Goal: Task Accomplishment & Management: Manage account settings

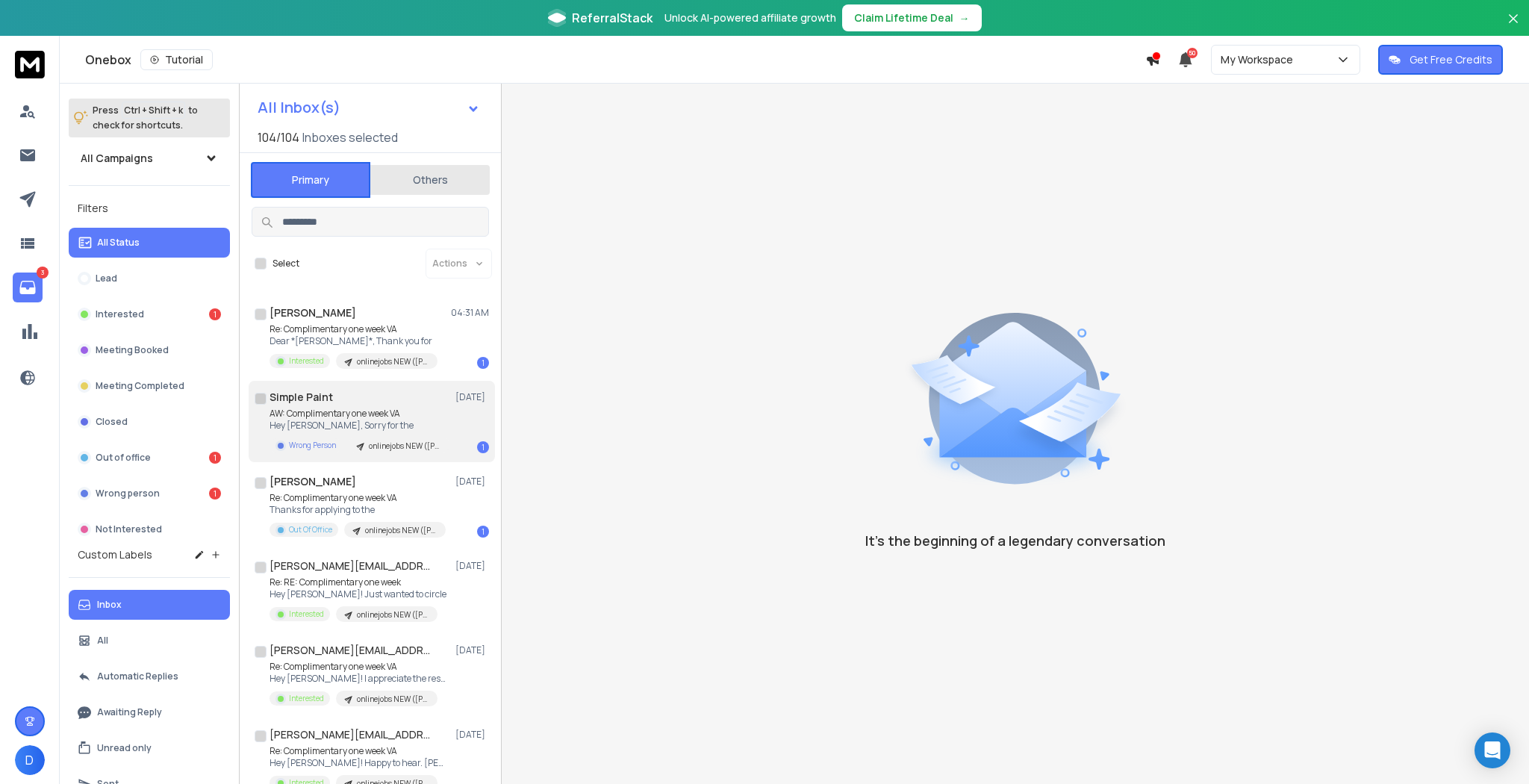
click at [307, 417] on p "AW: Complimentary one week VA" at bounding box center [359, 413] width 179 height 12
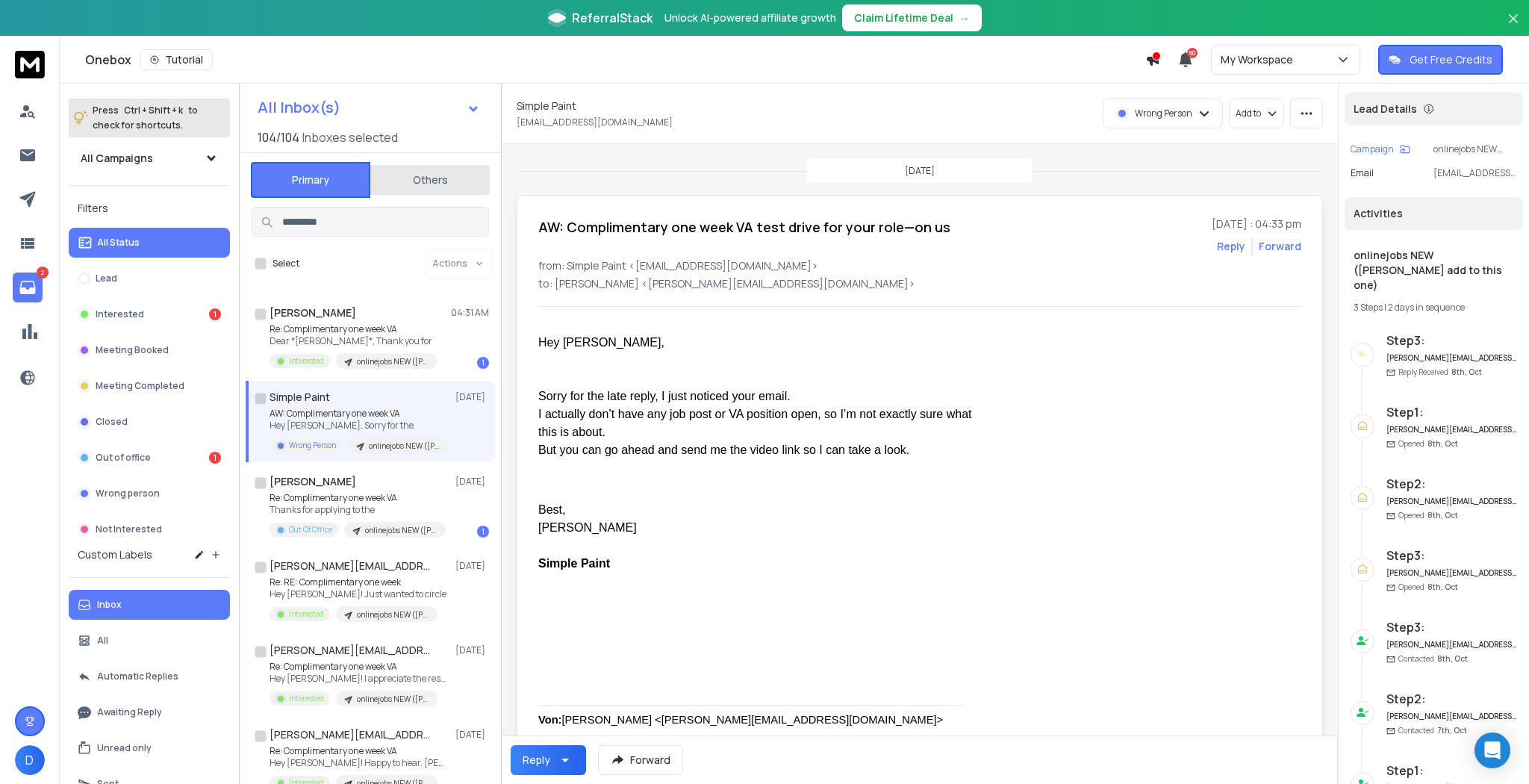
click at [1188, 107] on p "Wrong Person" at bounding box center [1164, 113] width 57 height 12
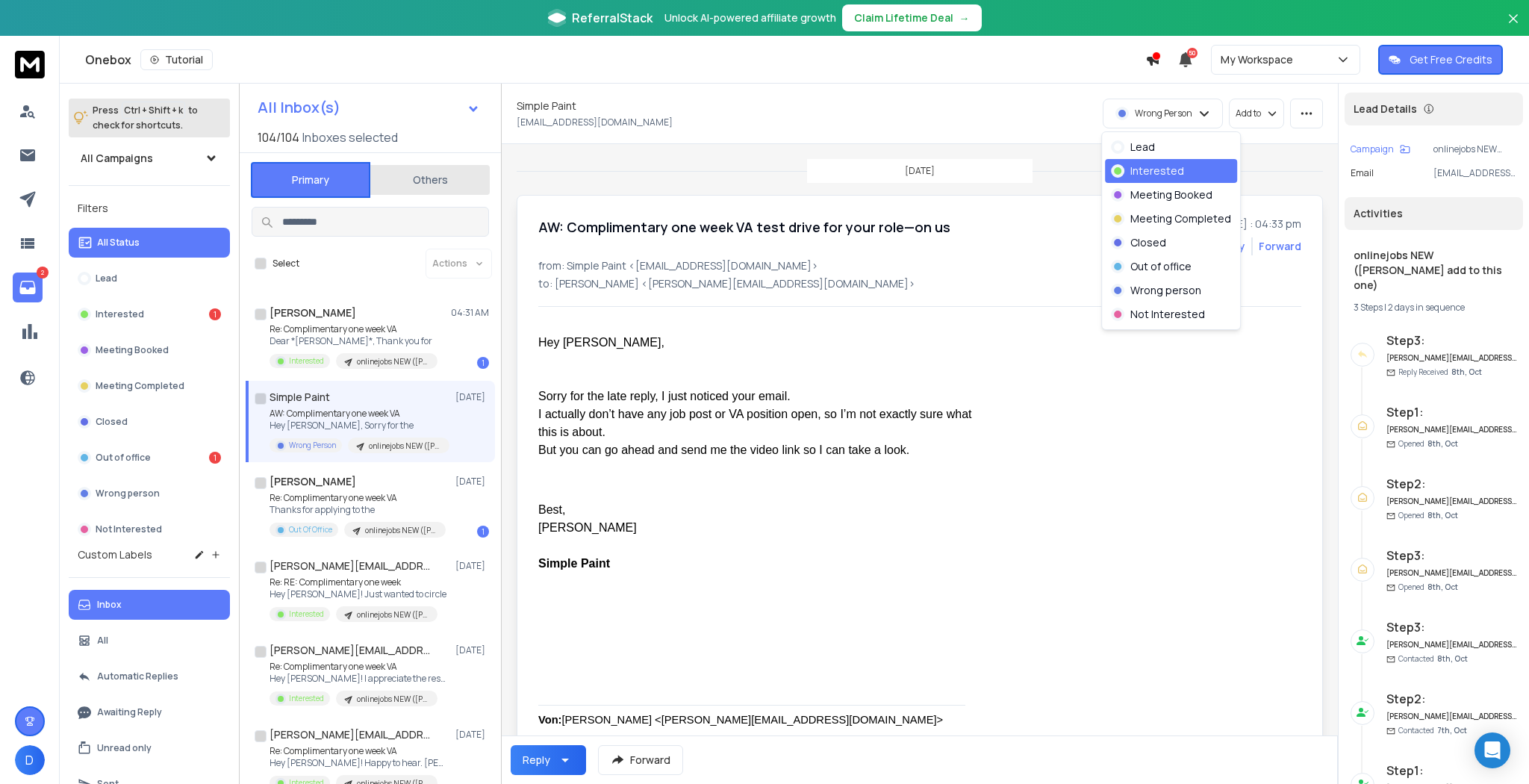
click at [1179, 176] on p "Interested" at bounding box center [1157, 171] width 54 height 15
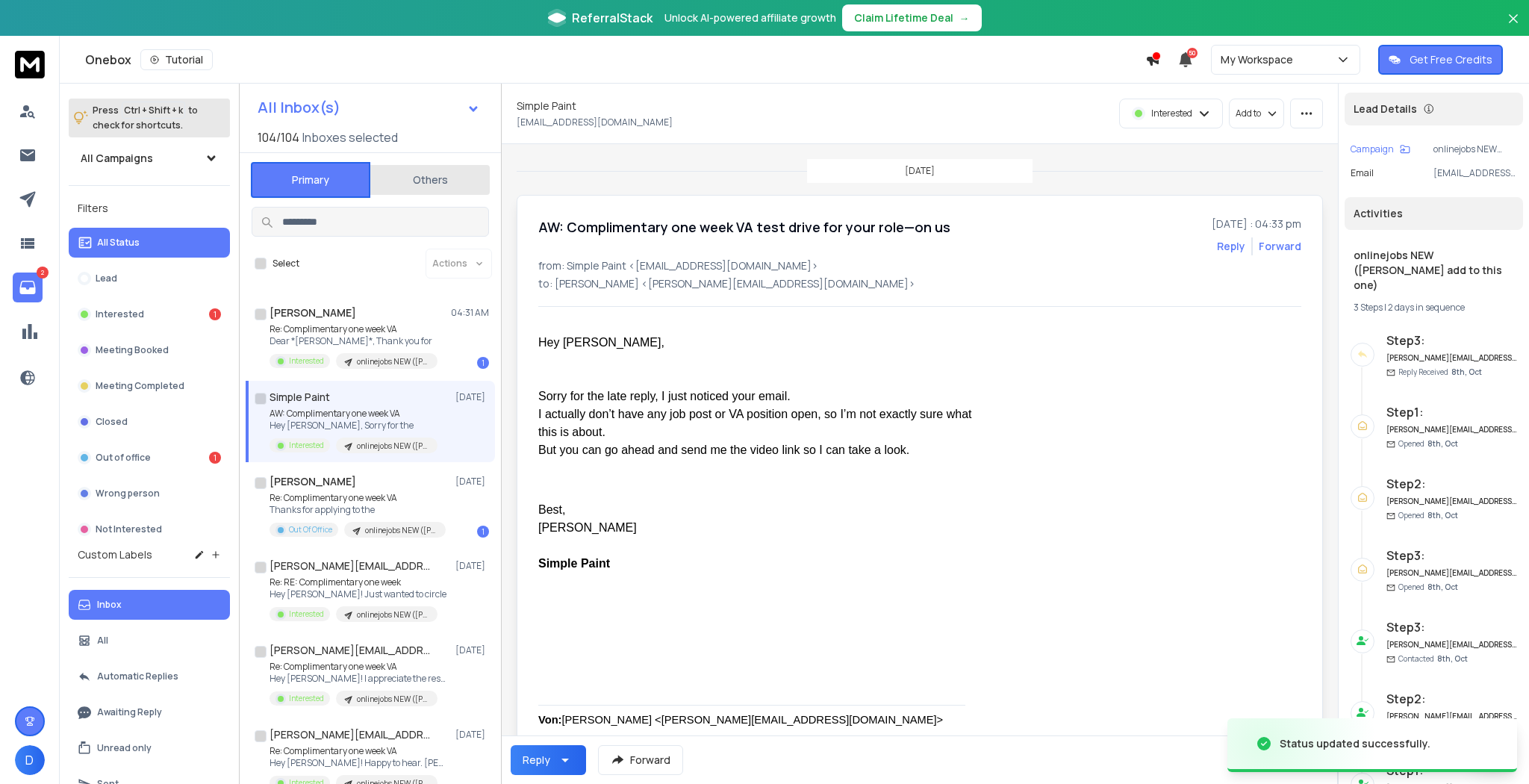
click at [1323, 111] on div "Simple Paint Simple Paint [EMAIL_ADDRESS][DOMAIN_NAME] Interested Add to Intere…" at bounding box center [919, 114] width 836 height 61
click at [1306, 112] on icon "button" at bounding box center [1307, 113] width 11 height 2
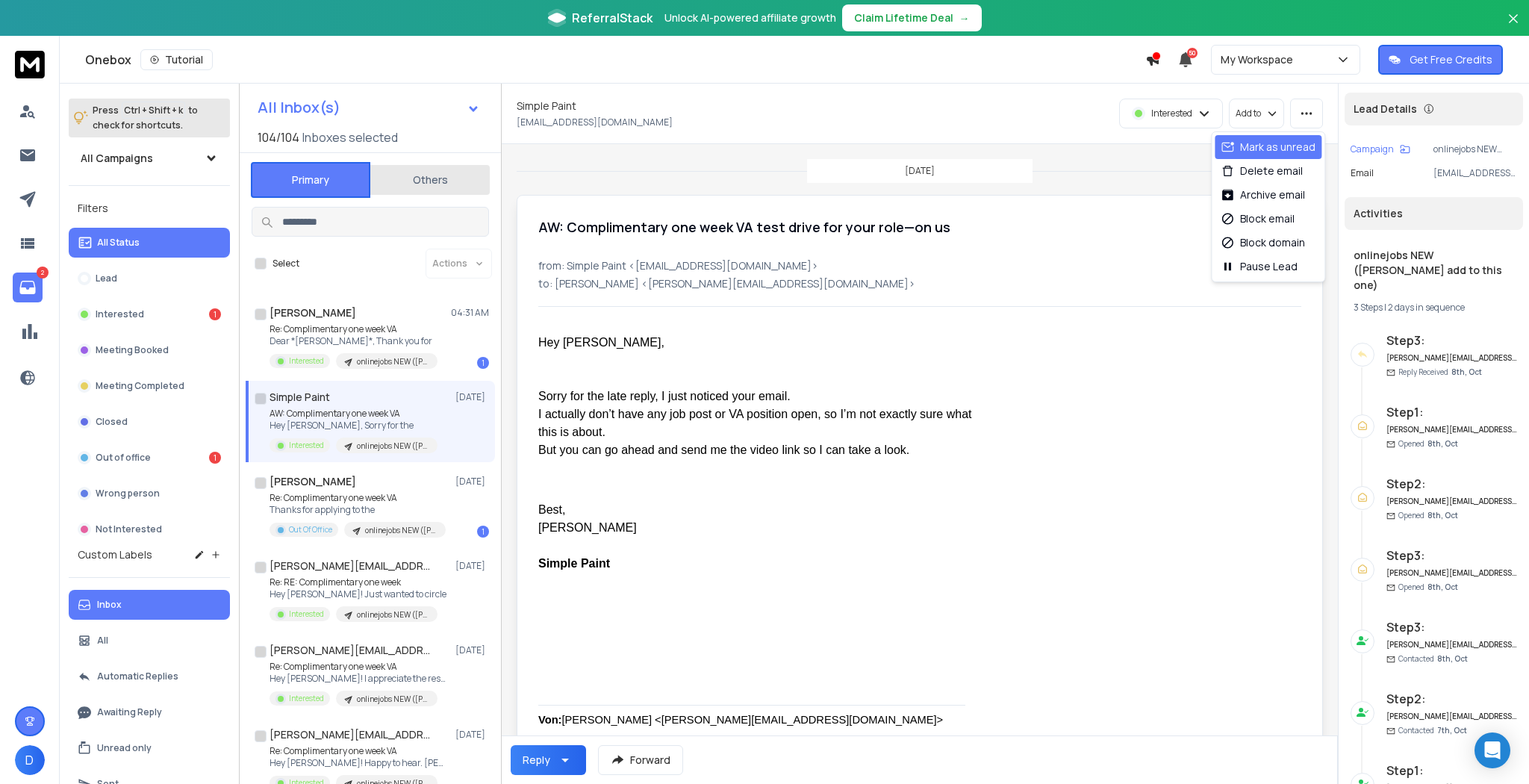
click at [1286, 150] on div "Mark as unread" at bounding box center [1268, 147] width 95 height 15
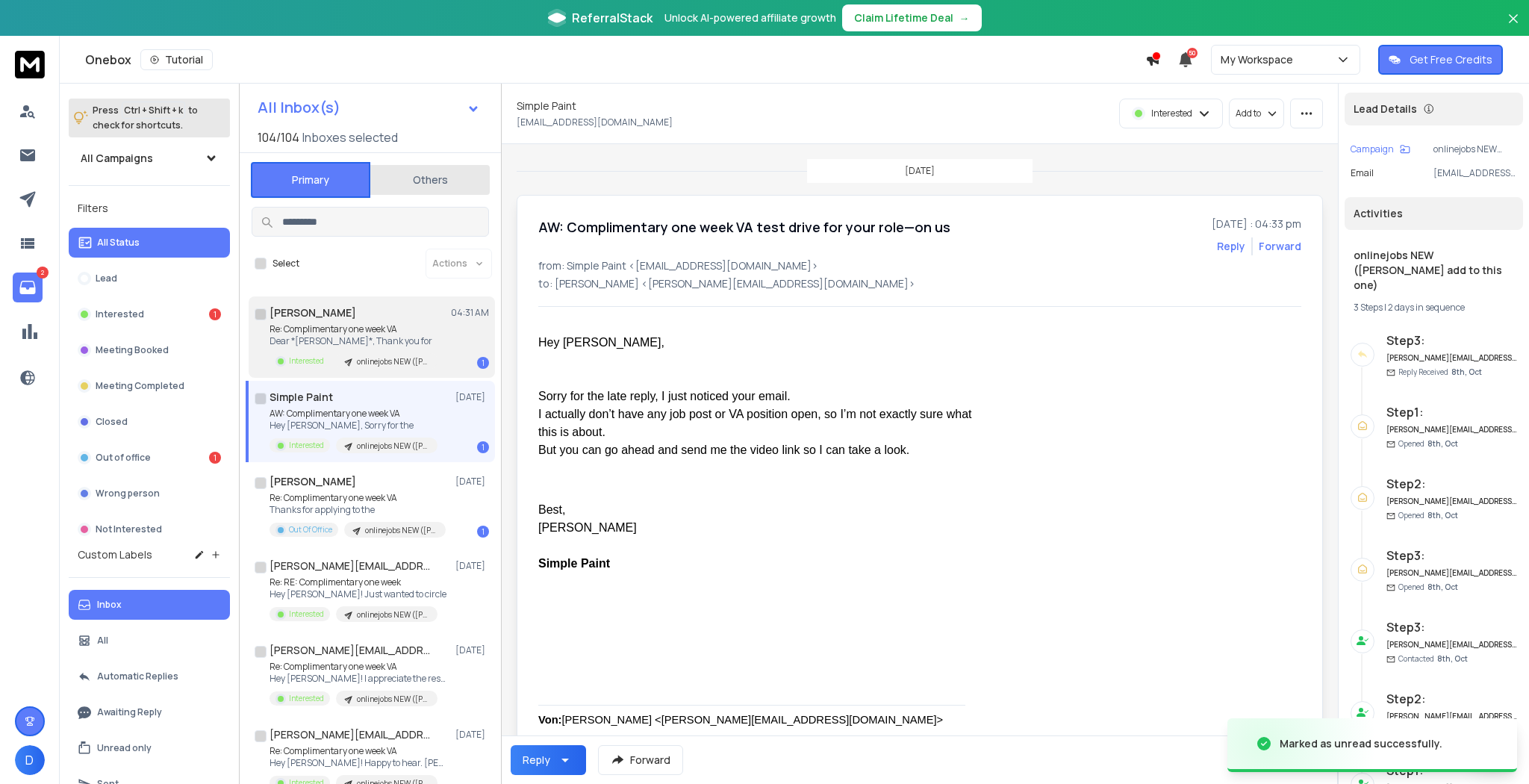
click at [383, 323] on p "Re: Complimentary one week VA" at bounding box center [353, 329] width 168 height 12
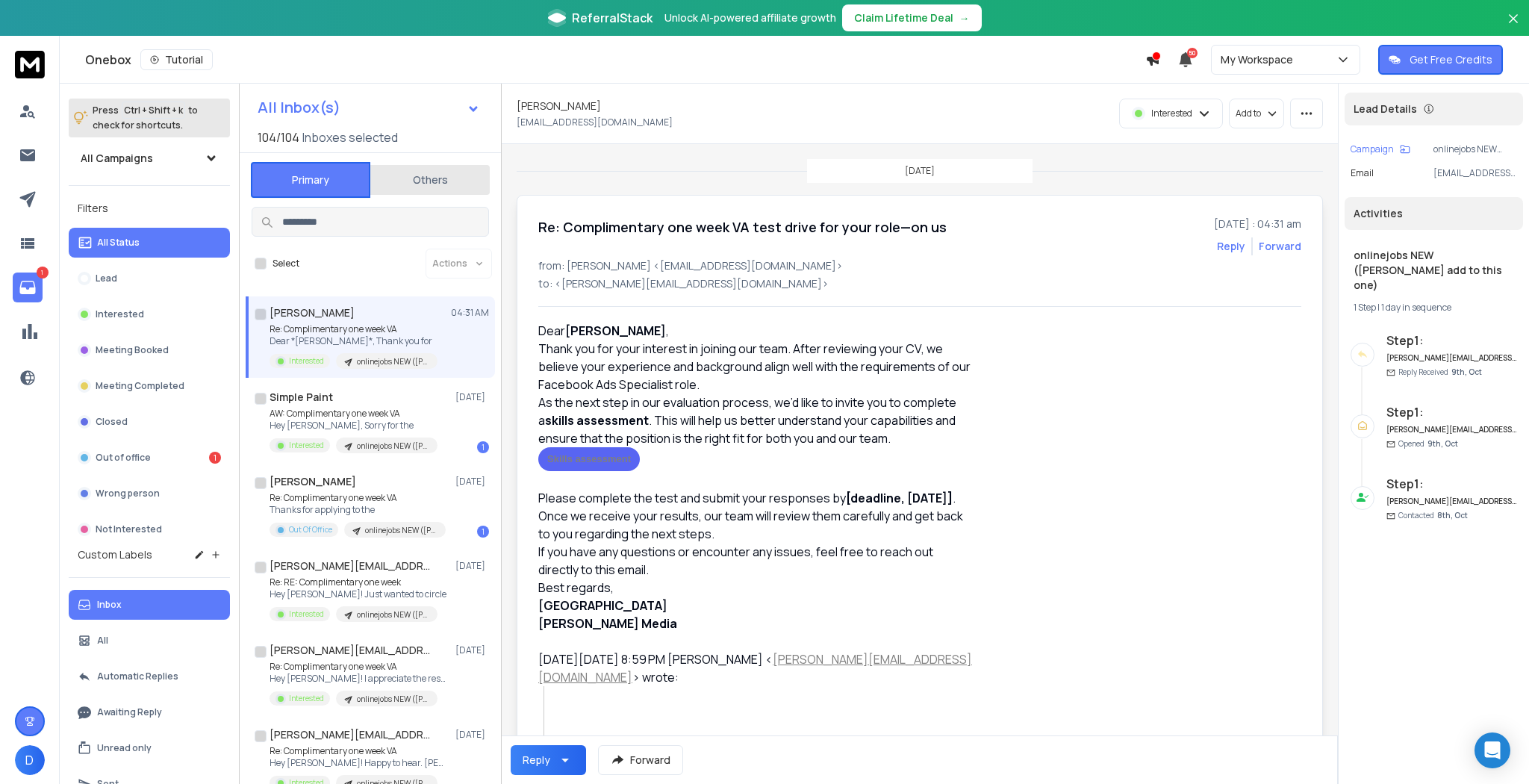
click at [261, 311] on button "button" at bounding box center [261, 314] width 12 height 12
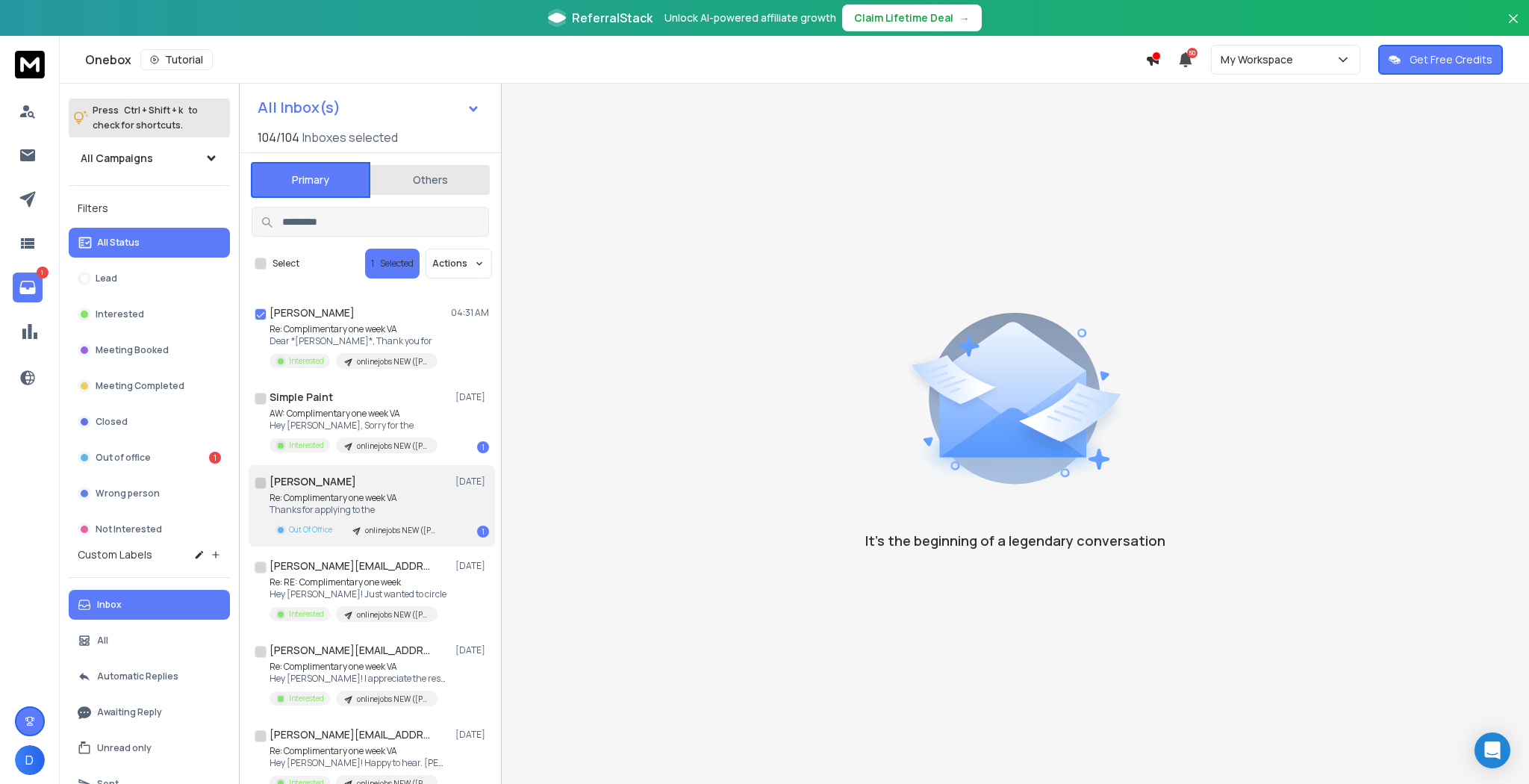
click at [260, 481] on button "button" at bounding box center [261, 483] width 12 height 12
click at [456, 272] on button "Actions" at bounding box center [458, 263] width 66 height 29
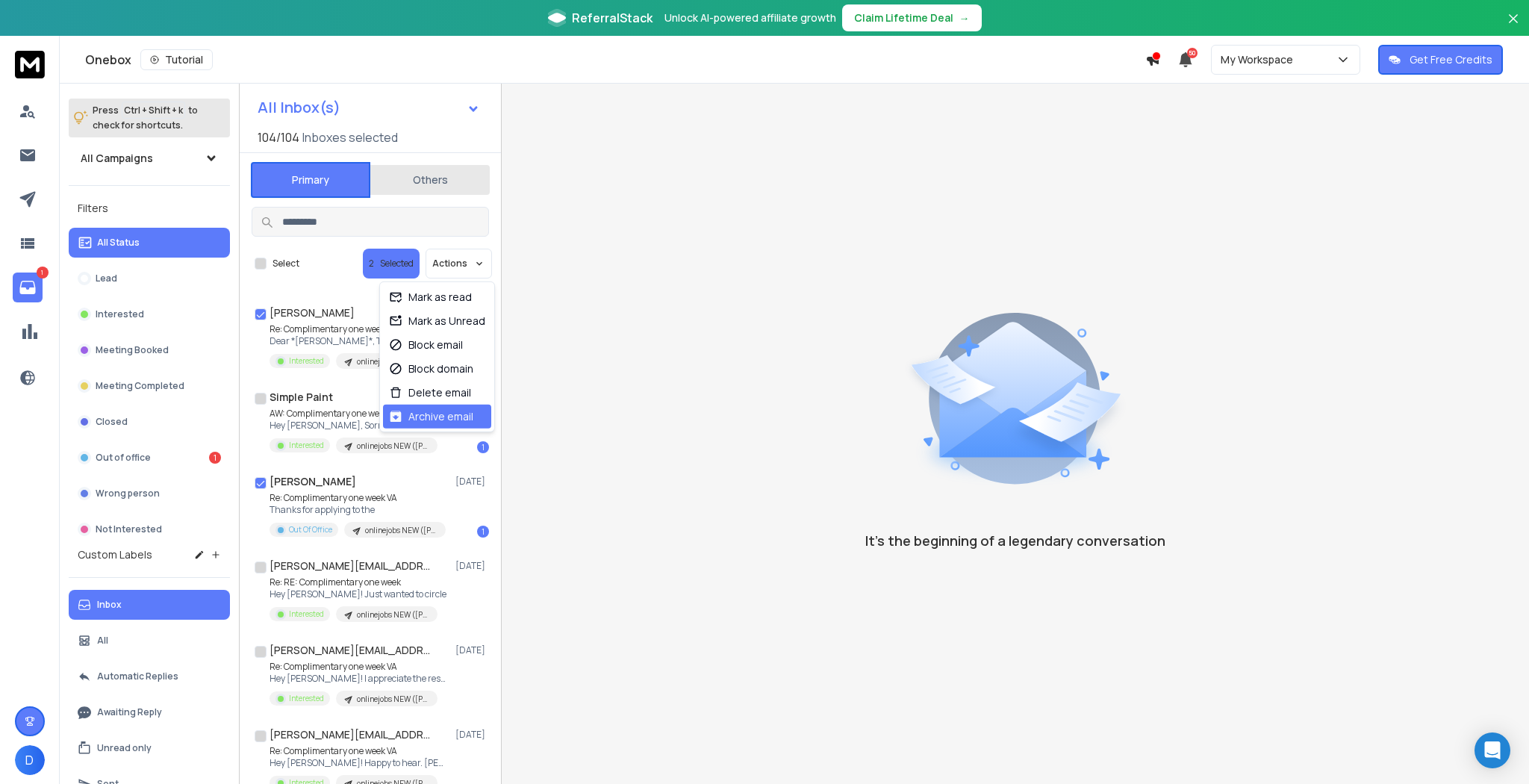
click at [445, 416] on div "Archive email" at bounding box center [431, 416] width 84 height 15
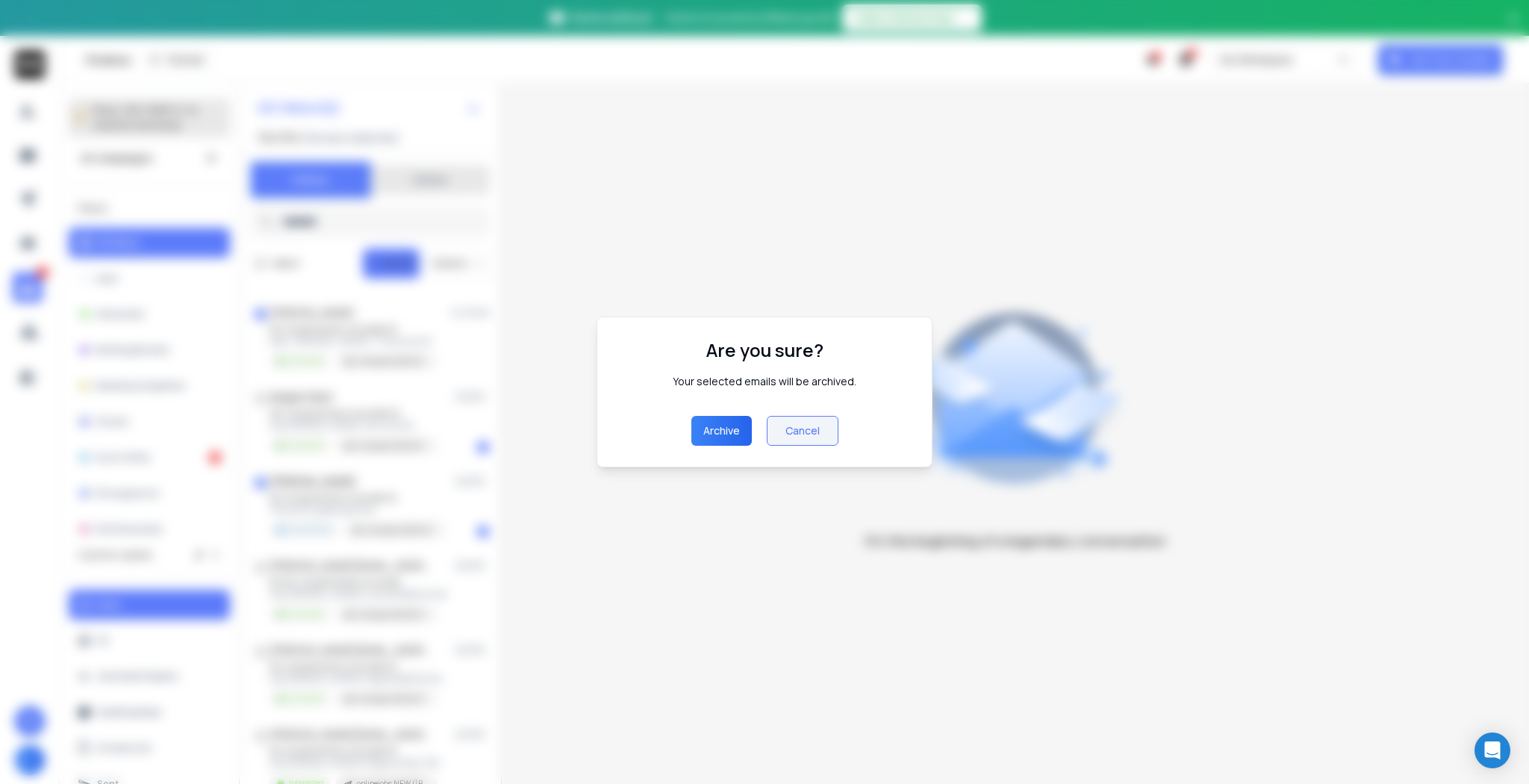
click at [705, 436] on p "archive" at bounding box center [721, 431] width 37 height 15
